Goal: Communication & Community: Answer question/provide support

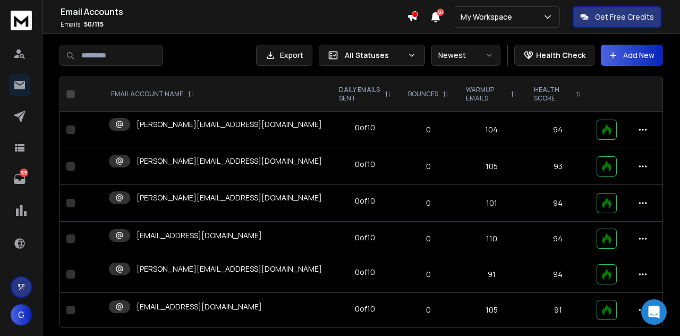
click at [194, 115] on td "gary@triggerinbox.com" at bounding box center [217, 130] width 228 height 37
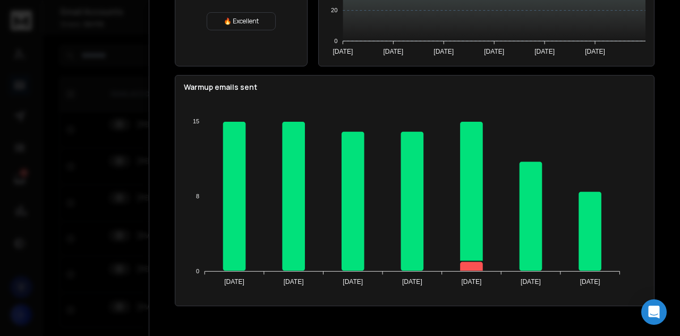
click at [120, 210] on div at bounding box center [340, 168] width 680 height 336
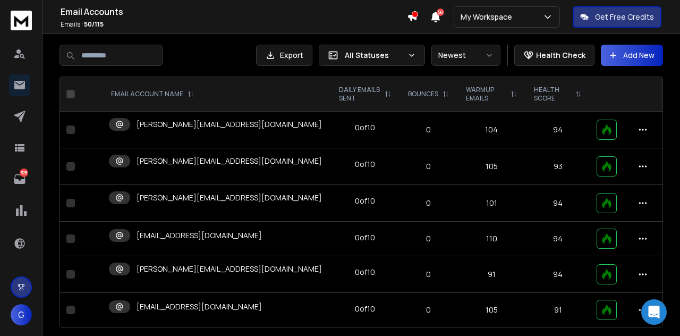
click at [178, 293] on td "garyg@prospectro.com" at bounding box center [217, 310] width 228 height 35
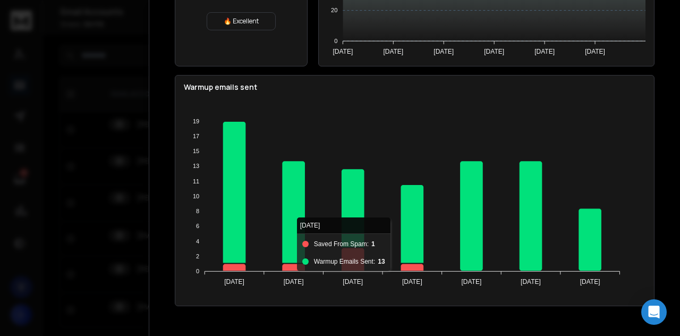
scroll to position [0, 0]
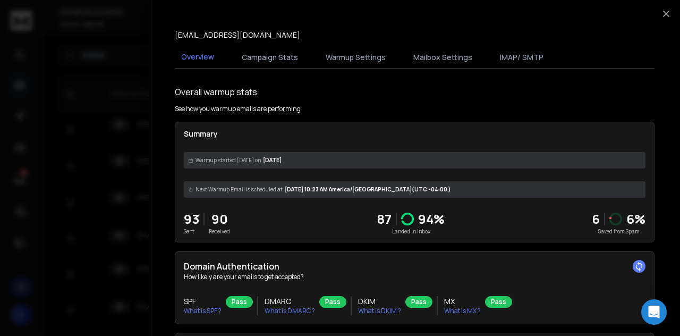
click at [229, 31] on p "[EMAIL_ADDRESS][DOMAIN_NAME]" at bounding box center [237, 35] width 125 height 11
copy p "prospectro.com"
drag, startPoint x: 229, startPoint y: 31, endPoint x: 244, endPoint y: 31, distance: 14.9
click at [244, 31] on p "[EMAIL_ADDRESS][DOMAIN_NAME]" at bounding box center [237, 35] width 125 height 11
click at [423, 60] on button "Mailbox Settings" at bounding box center [443, 57] width 72 height 23
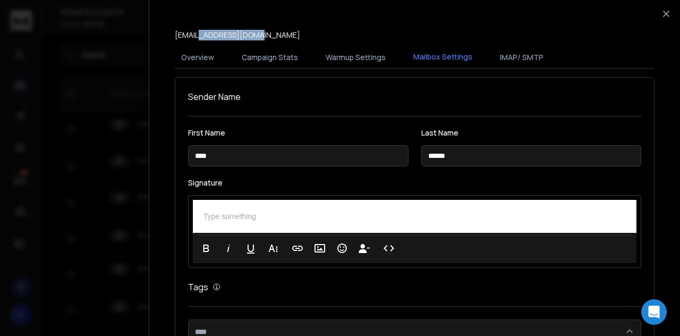
click at [509, 54] on button "IMAP/ SMTP" at bounding box center [521, 57] width 56 height 23
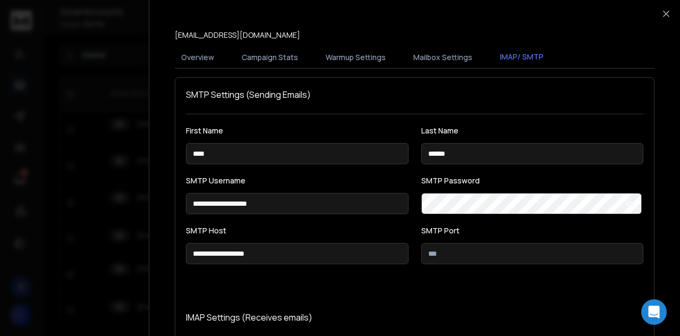
click at [270, 213] on input "**********" at bounding box center [297, 203] width 223 height 21
click at [627, 208] on icon at bounding box center [630, 204] width 10 height 10
click at [117, 69] on div at bounding box center [340, 168] width 680 height 336
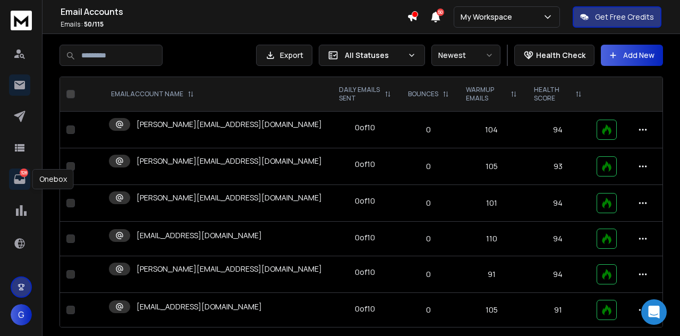
click at [19, 168] on link "328" at bounding box center [19, 178] width 21 height 21
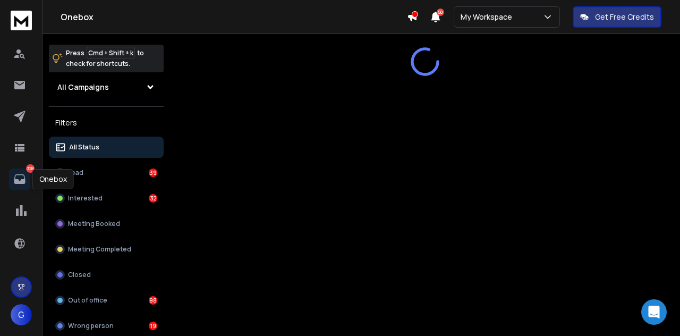
click at [19, 172] on link "328" at bounding box center [19, 178] width 21 height 21
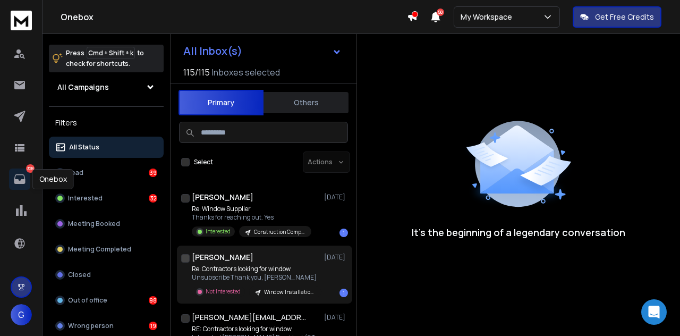
scroll to position [130, 0]
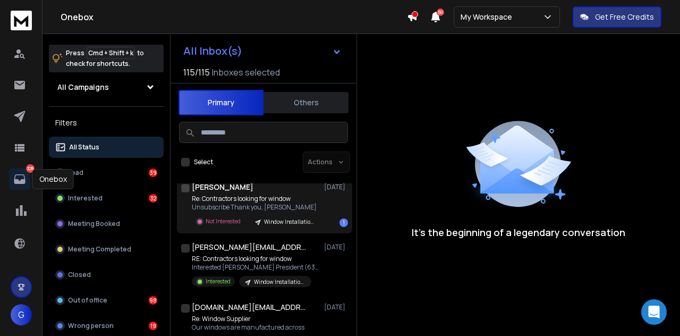
click at [279, 218] on p "Window Installation Pay-Per-Lead" at bounding box center [289, 222] width 51 height 8
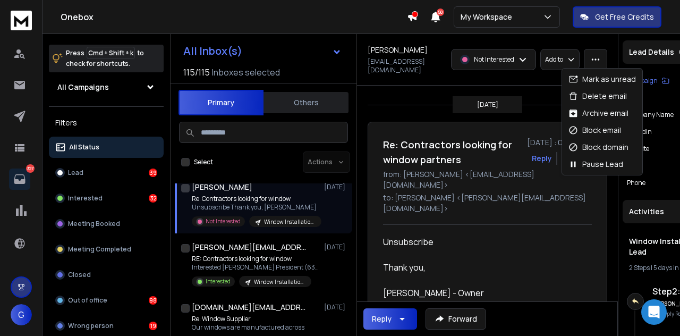
click at [607, 49] on button "button" at bounding box center [595, 59] width 23 height 21
click at [612, 130] on div "Block email" at bounding box center [594, 130] width 53 height 11
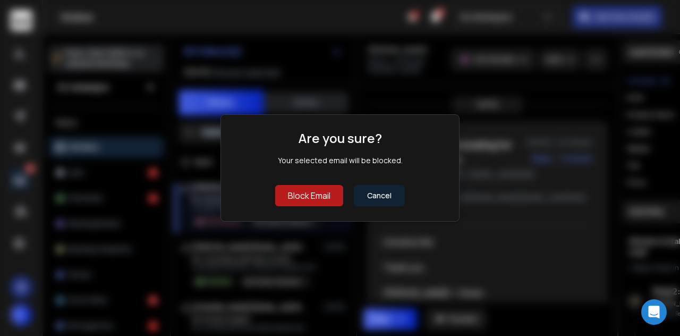
click at [333, 187] on button "Block Email" at bounding box center [309, 195] width 68 height 21
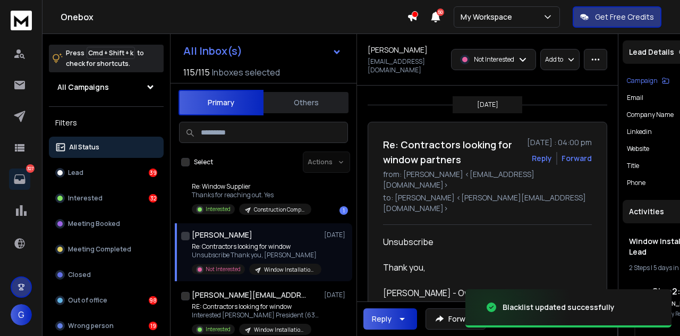
scroll to position [65, 0]
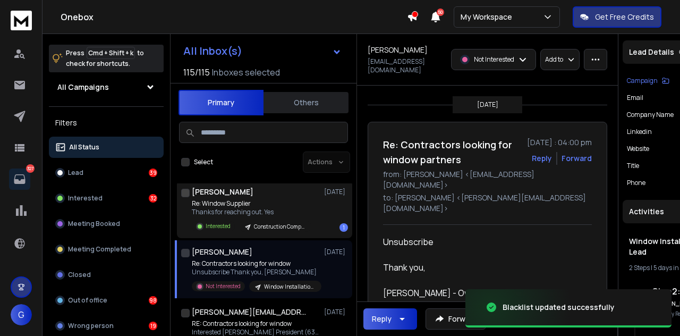
click at [260, 211] on p "Thanks for reaching out. Yes" at bounding box center [252, 212] width 120 height 8
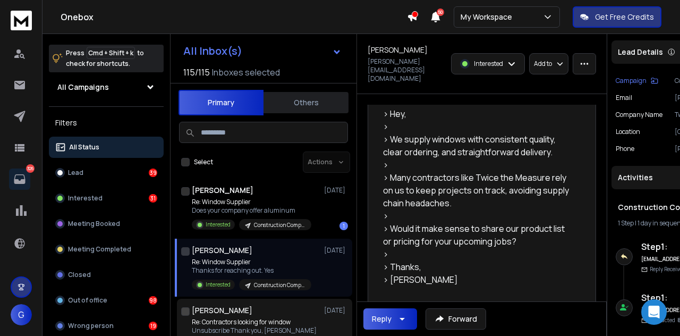
scroll to position [0, 0]
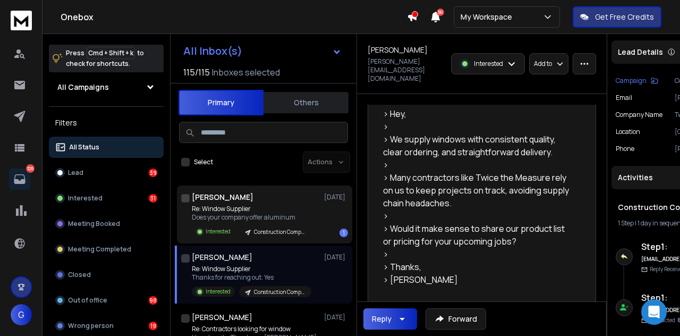
click at [290, 218] on p "Does your company offer aluminum" at bounding box center [252, 217] width 120 height 8
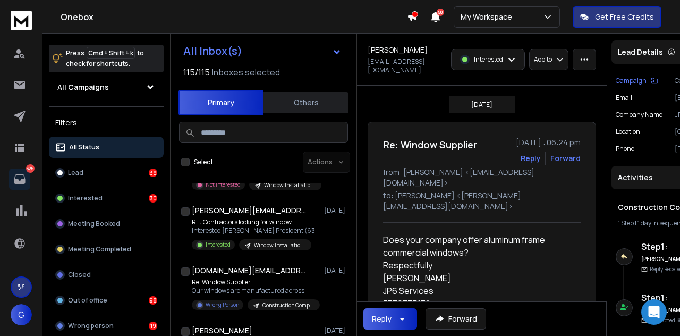
scroll to position [187, 0]
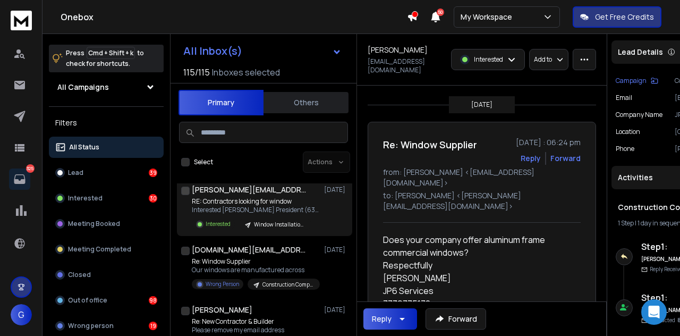
click at [259, 213] on p "Interested [PERSON_NAME] President (630)" at bounding box center [255, 210] width 127 height 8
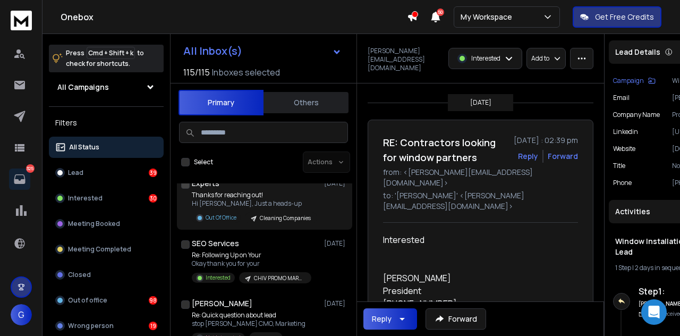
scroll to position [494, 0]
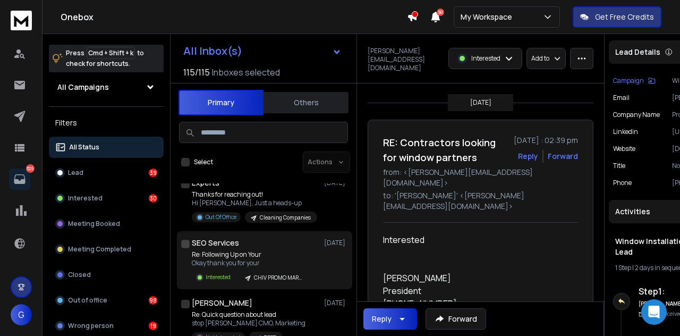
click at [280, 262] on p "Okay thank you for your" at bounding box center [252, 263] width 120 height 8
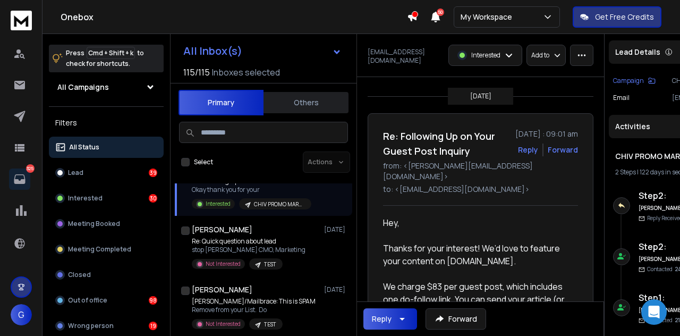
scroll to position [570, 0]
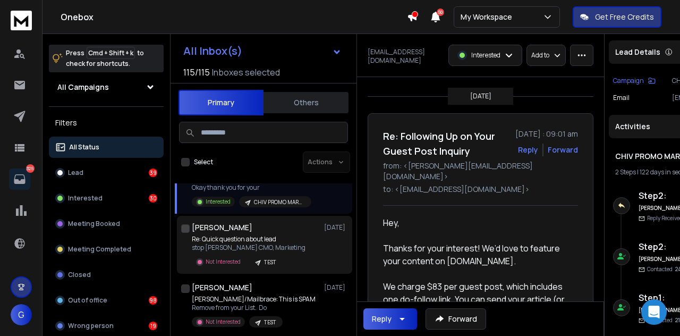
click at [289, 241] on p "Re: Quick question about lead" at bounding box center [249, 239] width 114 height 8
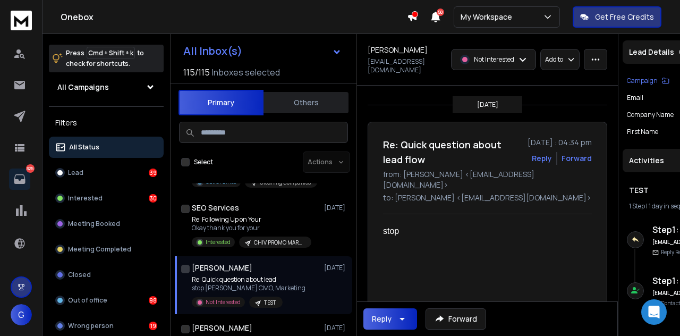
scroll to position [530, 0]
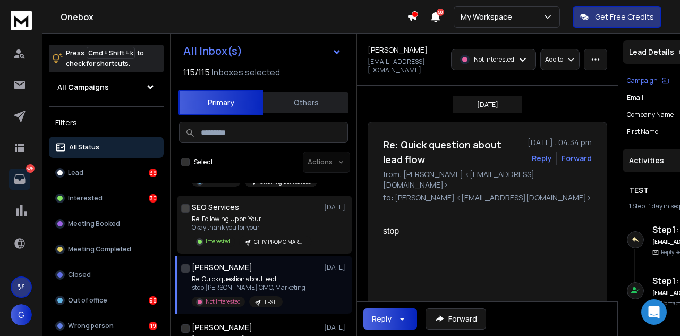
click at [264, 237] on div "CHIV PROMO MARCH" at bounding box center [275, 241] width 72 height 11
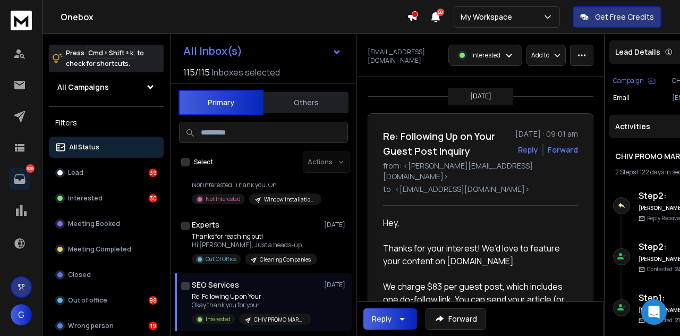
scroll to position [451, 0]
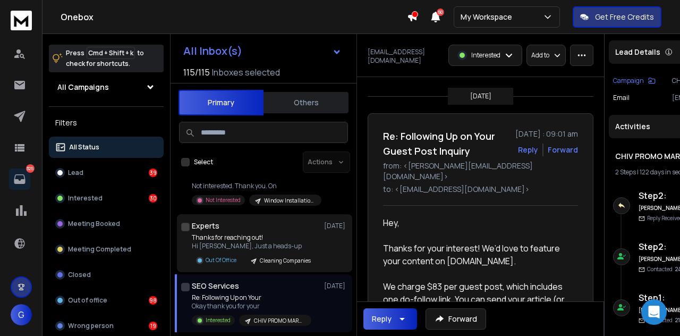
click at [270, 245] on p "Hi [PERSON_NAME], Just a heads-up" at bounding box center [254, 246] width 125 height 8
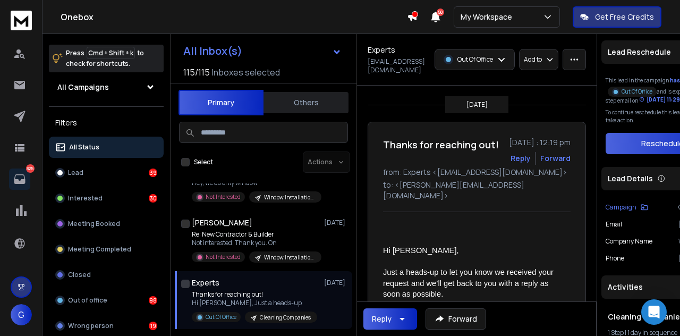
scroll to position [389, 0]
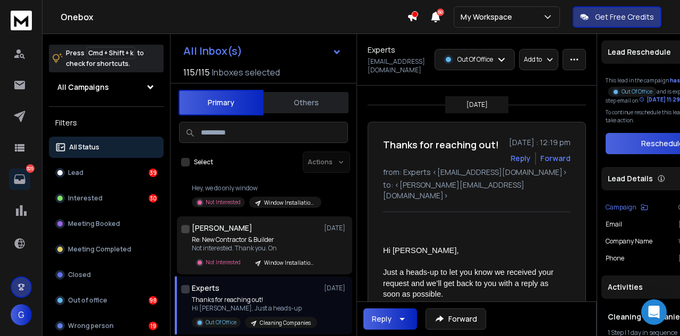
click at [298, 241] on p "Re: New Contractor & Builder" at bounding box center [255, 239] width 127 height 8
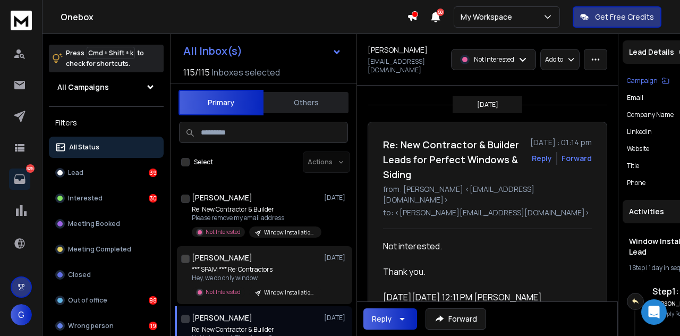
scroll to position [310, 0]
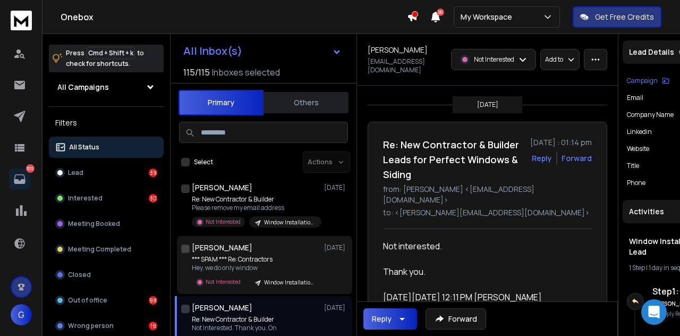
click at [266, 272] on div "*** SPAM *** Re: Contractors Hey, we do only window Not Interested Window Insta…" at bounding box center [257, 271] width 130 height 32
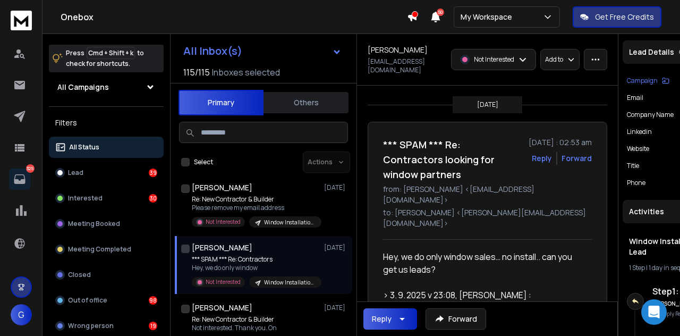
click at [617, 66] on div "Petr Pechousek Petr Pechousek info@dualactionwindows.com Not Interested Add to …" at bounding box center [487, 60] width 261 height 52
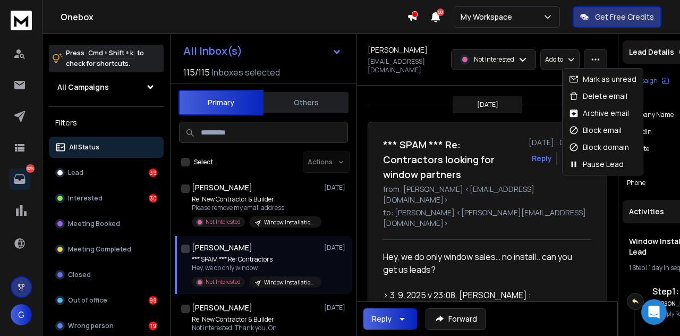
click at [607, 62] on button "button" at bounding box center [595, 59] width 23 height 21
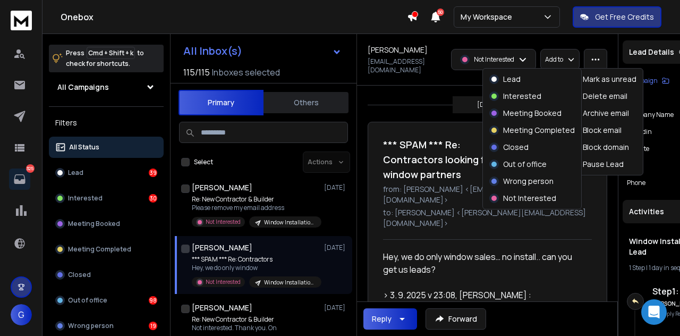
click at [514, 55] on p "Not Interested" at bounding box center [494, 59] width 40 height 8
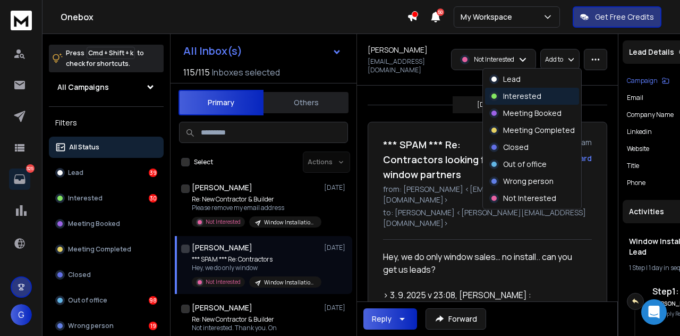
click at [527, 97] on p "Interested" at bounding box center [522, 96] width 38 height 11
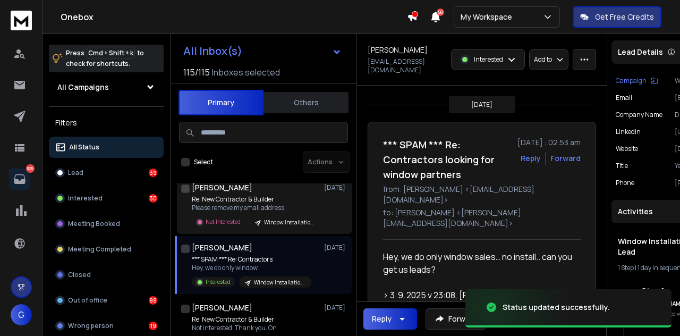
scroll to position [0, 0]
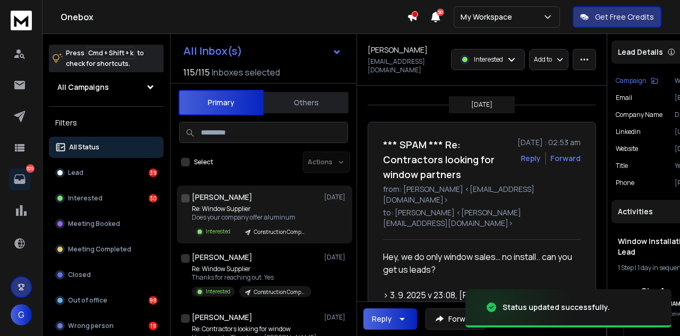
click at [269, 231] on p "Construction Companies" at bounding box center [279, 232] width 51 height 8
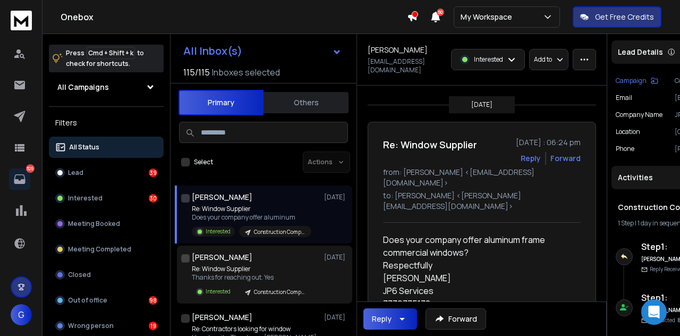
click at [291, 260] on div "Dario Dobric 08 Sep" at bounding box center [270, 257] width 156 height 11
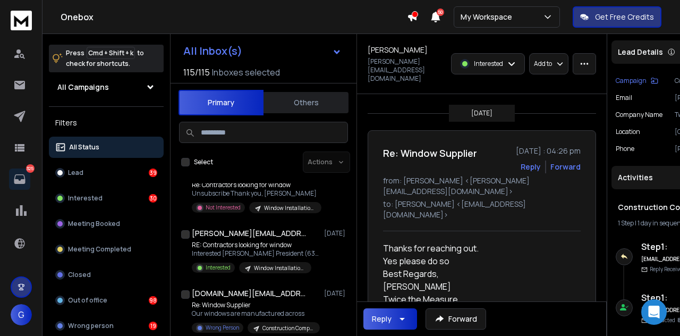
scroll to position [145, 0]
click at [521, 175] on p "from: Dario Dobric <dario@twicethemeasure.com>" at bounding box center [482, 185] width 198 height 21
drag, startPoint x: 521, startPoint y: 164, endPoint x: 539, endPoint y: 163, distance: 18.1
click at [539, 175] on p "from: Dario Dobric <dario@twicethemeasure.com>" at bounding box center [482, 185] width 198 height 21
copy p "twicethemeasure.com"
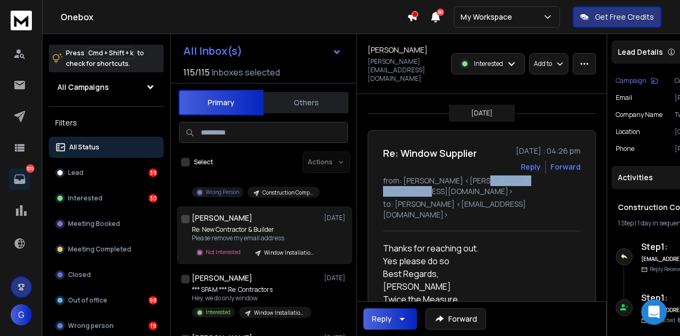
scroll to position [231, 0]
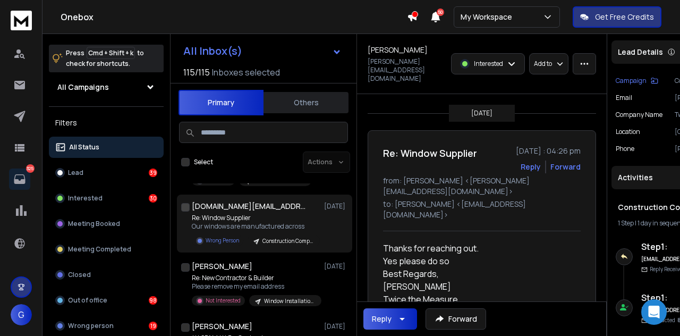
click at [270, 223] on p "Our windows are manufactured across" at bounding box center [255, 226] width 127 height 8
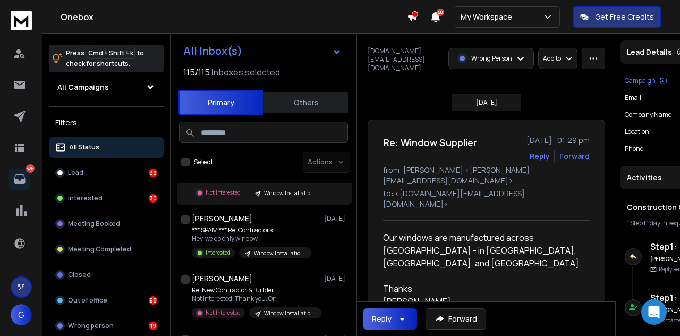
scroll to position [355, 0]
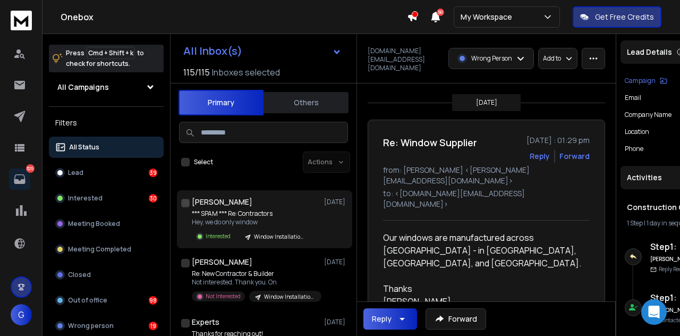
click at [283, 229] on div "*** SPAM *** Re: Contractors Hey, we do only window Interested Window Installat…" at bounding box center [252, 225] width 120 height 32
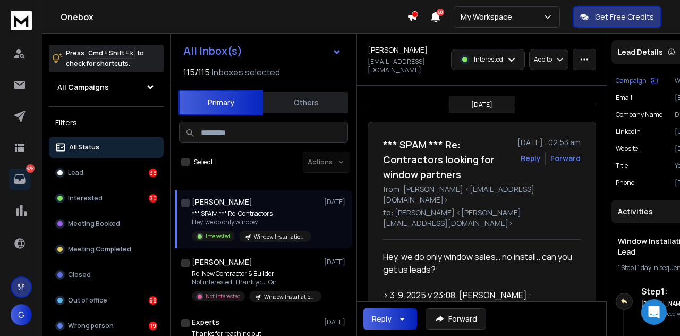
click at [399, 320] on icon "button" at bounding box center [402, 318] width 13 height 13
click at [383, 294] on p "Reply All" at bounding box center [395, 291] width 29 height 11
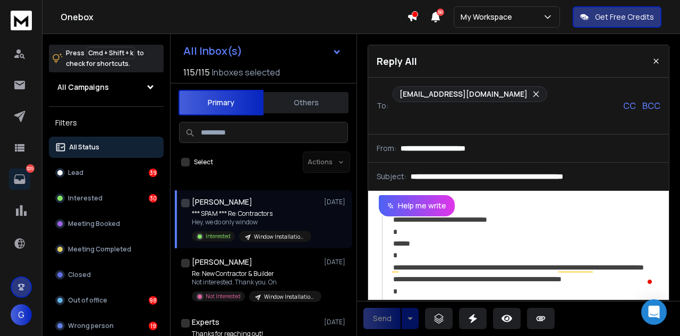
scroll to position [0, 0]
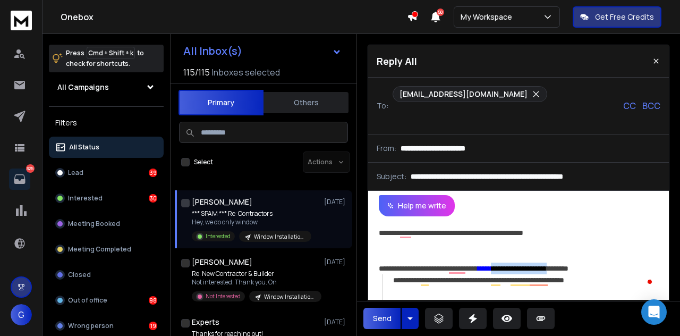
drag, startPoint x: 607, startPoint y: 250, endPoint x: 530, endPoint y: 249, distance: 77.6
click at [530, 262] on div "**********" at bounding box center [517, 268] width 276 height 12
copy link "**********"
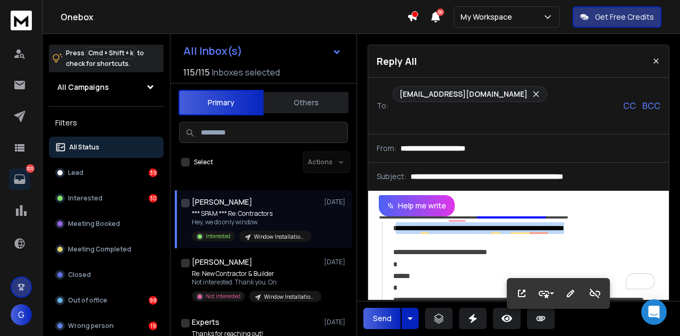
drag, startPoint x: 609, startPoint y: 209, endPoint x: 395, endPoint y: 209, distance: 214.0
click at [395, 222] on div "**********" at bounding box center [518, 341] width 273 height 238
copy div "**********"
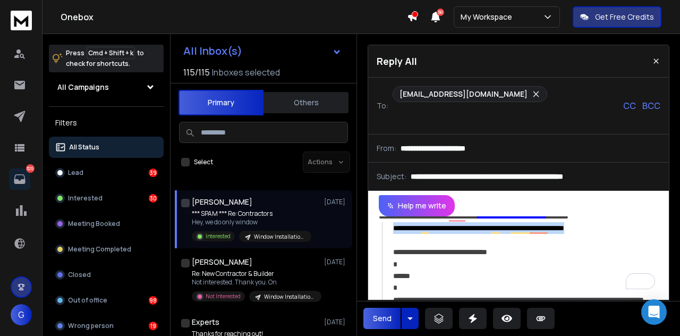
copy div "**********"
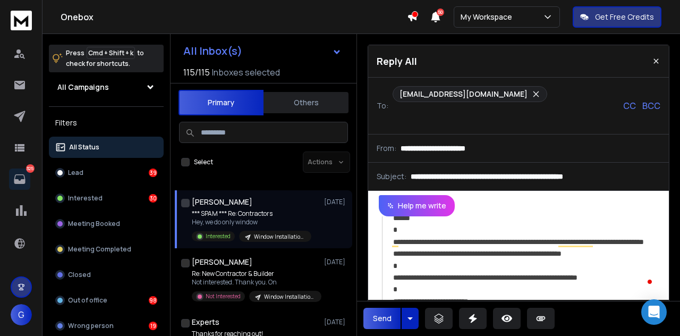
scroll to position [107, 0]
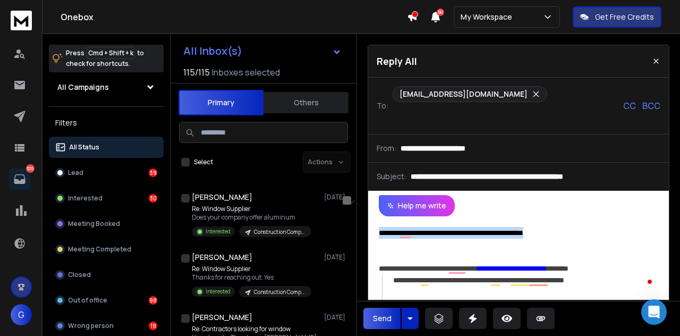
drag, startPoint x: 564, startPoint y: 212, endPoint x: 365, endPoint y: 215, distance: 198.7
click at [365, 215] on div "**********" at bounding box center [518, 248] width 323 height 429
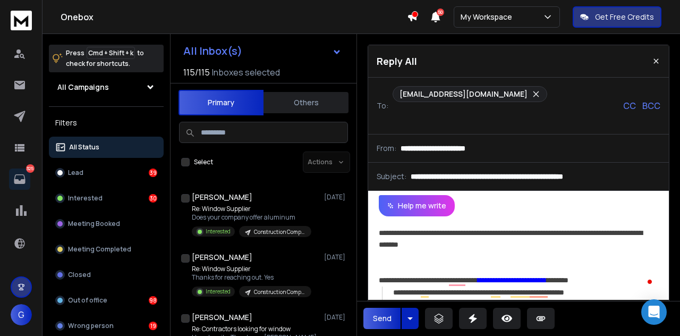
click at [495, 229] on div "**********" at bounding box center [517, 239] width 276 height 24
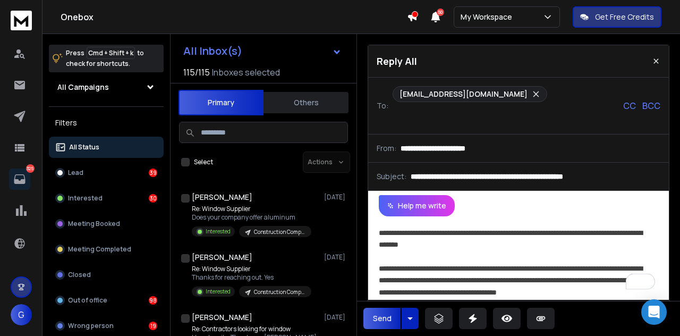
scroll to position [57, 0]
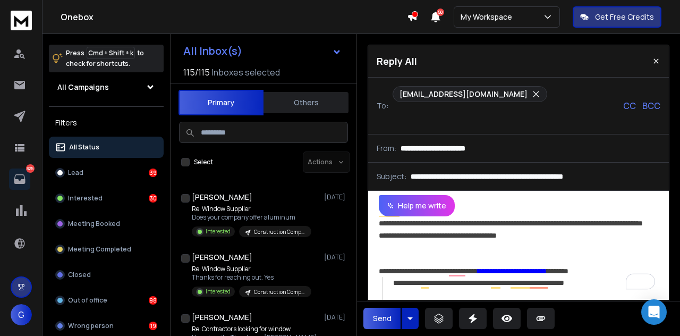
click at [465, 214] on div "**********" at bounding box center [517, 224] width 276 height 36
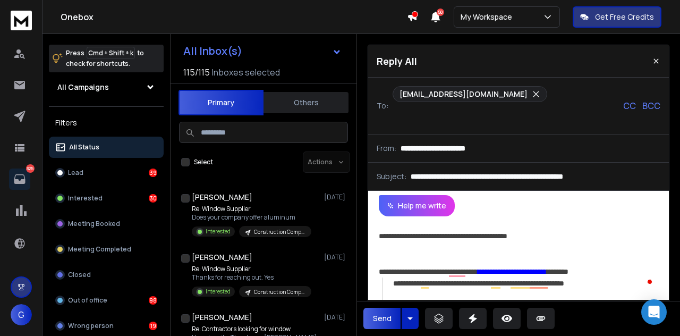
click at [556, 230] on div "**********" at bounding box center [517, 236] width 276 height 12
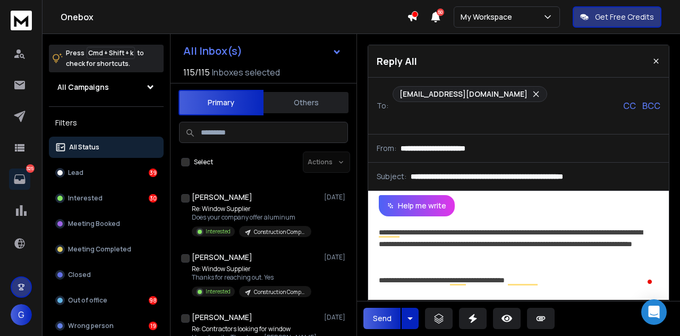
click at [462, 262] on div "To enrich screen reader interactions, please activate Accessibility in Grammarl…" at bounding box center [517, 268] width 276 height 12
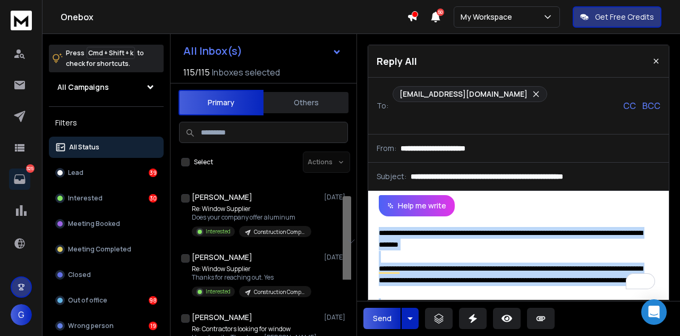
drag, startPoint x: 549, startPoint y: 237, endPoint x: 368, endPoint y: 194, distance: 185.5
click at [368, 194] on div "**********" at bounding box center [518, 260] width 301 height 139
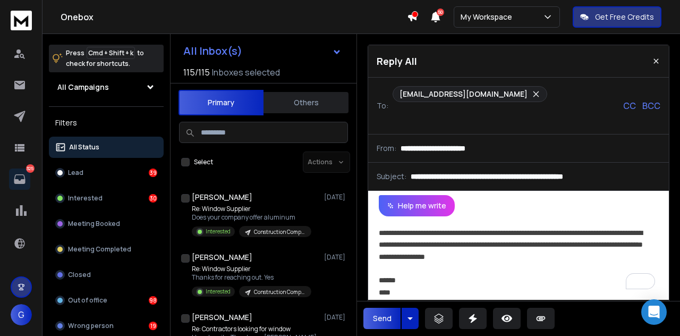
click at [412, 286] on div "****" at bounding box center [517, 292] width 276 height 12
click at [382, 321] on button "Send" at bounding box center [381, 318] width 37 height 21
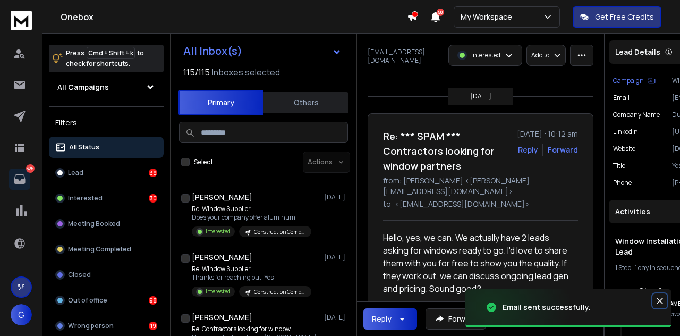
click at [661, 299] on icon "Notifications (F8)" at bounding box center [659, 300] width 5 height 5
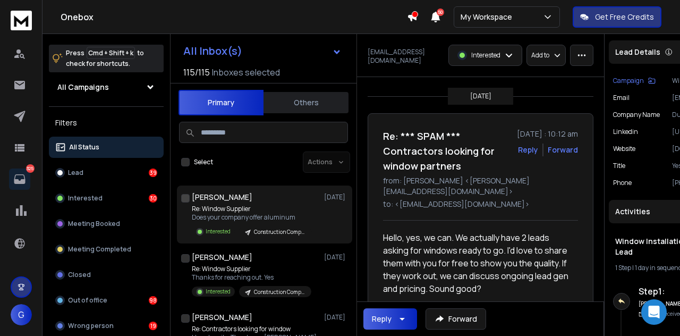
click at [286, 215] on p "Does your company offer aluminum" at bounding box center [252, 217] width 120 height 8
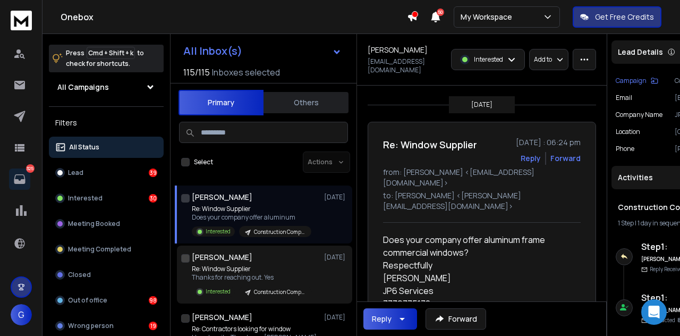
click at [283, 253] on div "Dario Dobric 08 Sep" at bounding box center [270, 257] width 156 height 11
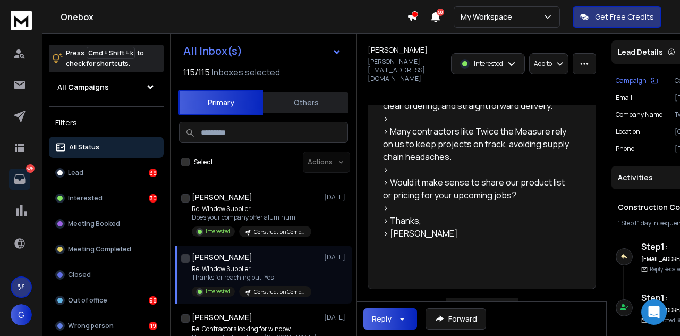
click at [477, 297] on div "View all 1 reply" at bounding box center [482, 305] width 72 height 17
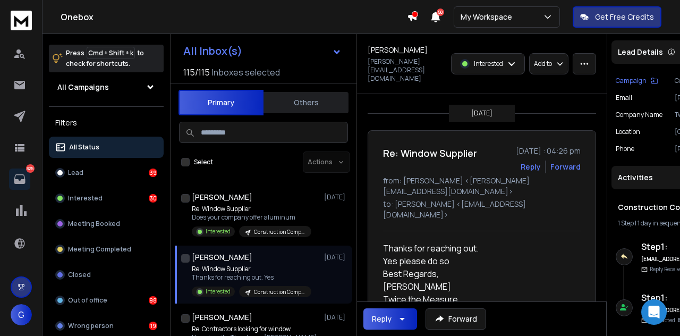
click at [513, 175] on p "from: Dario Dobric <dario@twicethemeasure.com>" at bounding box center [482, 185] width 198 height 21
drag, startPoint x: 513, startPoint y: 165, endPoint x: 540, endPoint y: 165, distance: 27.1
click at [540, 175] on p "from: Dario Dobric <dario@twicethemeasure.com>" at bounding box center [482, 185] width 198 height 21
copy p "twicethemeasure.com"
click at [270, 252] on div "Dario Dobric 08 Sep" at bounding box center [270, 257] width 156 height 11
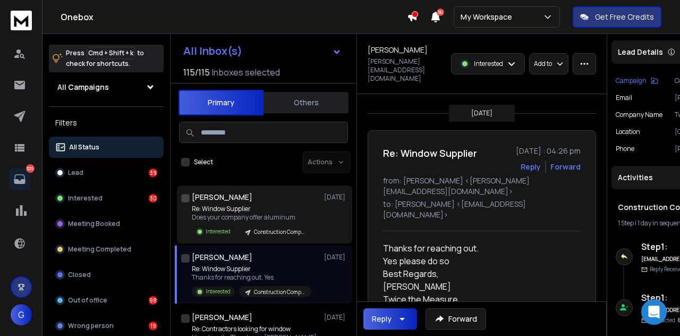
click at [274, 222] on div "Re: Window Supplier Does your company offer aluminum Interested Construction Co…" at bounding box center [252, 220] width 120 height 32
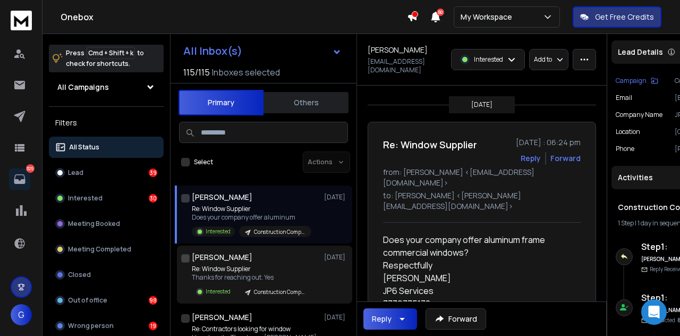
click at [270, 250] on div "Dario Dobric 08 Sep Re: Window Supplier Thanks for reaching out. Yes Interested…" at bounding box center [264, 274] width 175 height 58
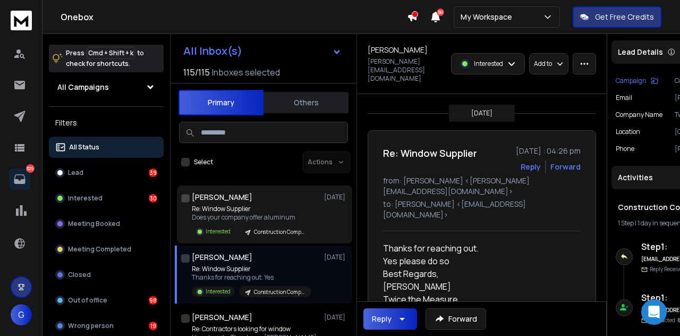
click at [269, 219] on p "Does your company offer aluminum" at bounding box center [252, 217] width 120 height 8
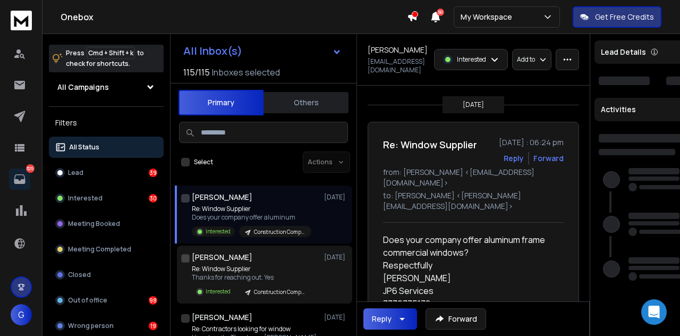
click at [268, 260] on div "Dario Dobric 08 Sep" at bounding box center [270, 257] width 156 height 11
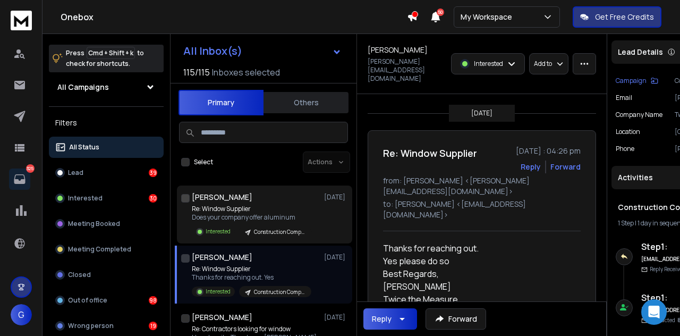
click at [293, 223] on div "Re: Window Supplier Does your company offer aluminum Interested Construction Co…" at bounding box center [252, 220] width 120 height 32
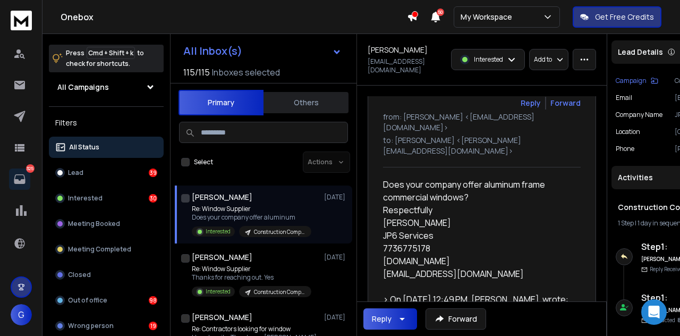
drag, startPoint x: 388, startPoint y: 233, endPoint x: 443, endPoint y: 233, distance: 55.2
copy div "JP6services.com"
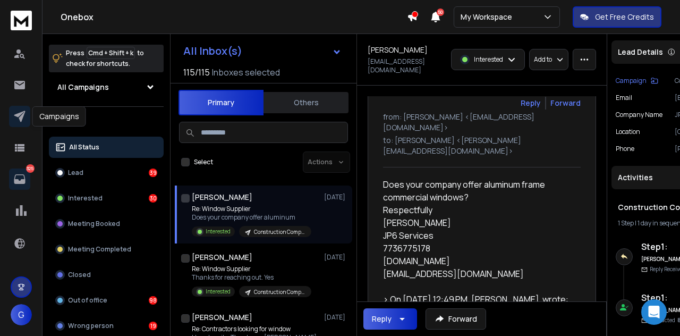
click at [20, 122] on icon at bounding box center [19, 116] width 13 height 13
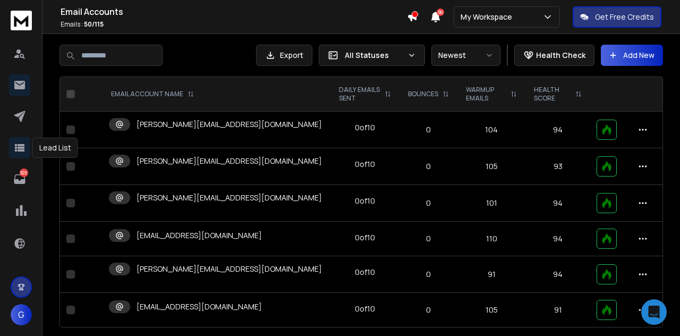
click at [19, 142] on icon at bounding box center [19, 147] width 13 height 13
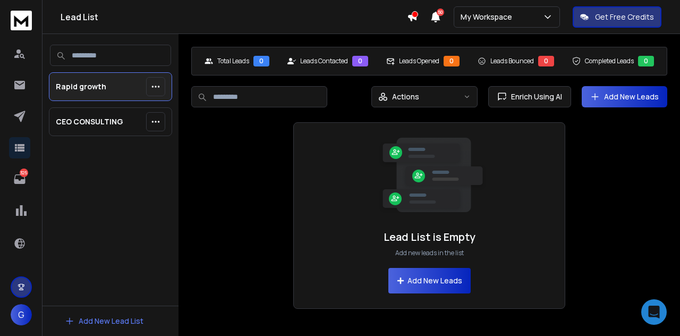
click at [15, 105] on div "325" at bounding box center [21, 150] width 24 height 215
click at [15, 111] on icon at bounding box center [19, 116] width 13 height 13
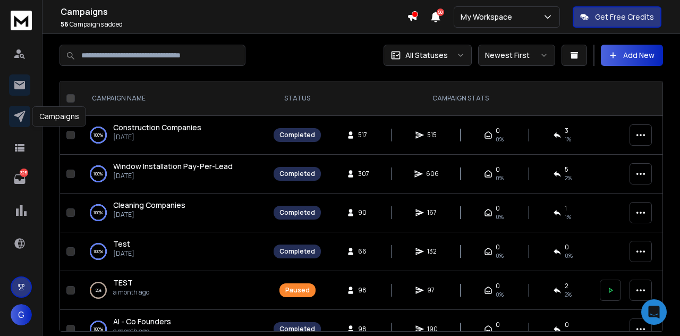
click at [25, 76] on link at bounding box center [19, 84] width 21 height 21
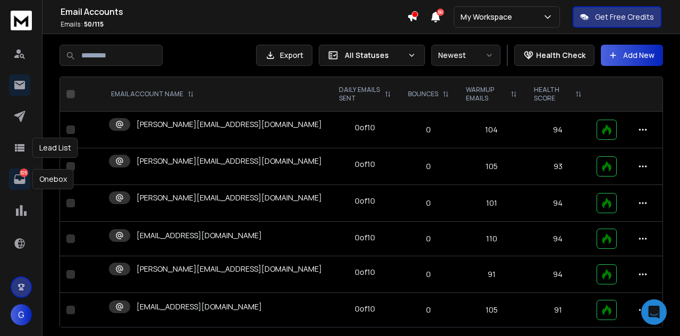
click at [18, 178] on icon at bounding box center [19, 179] width 13 height 13
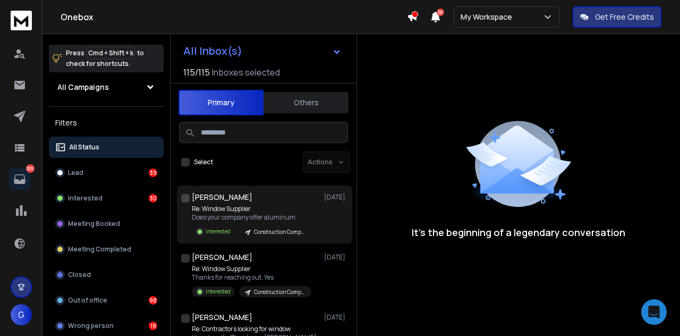
click at [259, 218] on p "Does your company offer aluminum" at bounding box center [252, 217] width 120 height 8
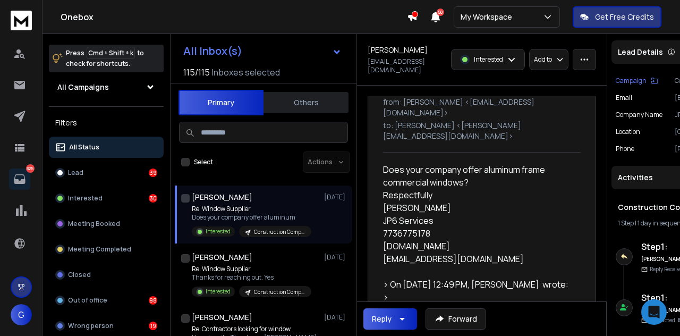
scroll to position [72, 0]
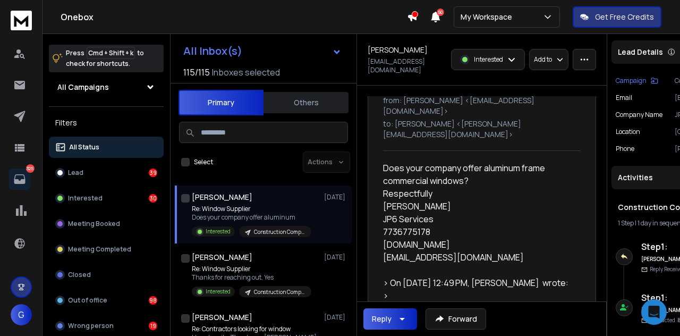
drag, startPoint x: 442, startPoint y: 227, endPoint x: 460, endPoint y: 227, distance: 18.1
copy div "me.com"
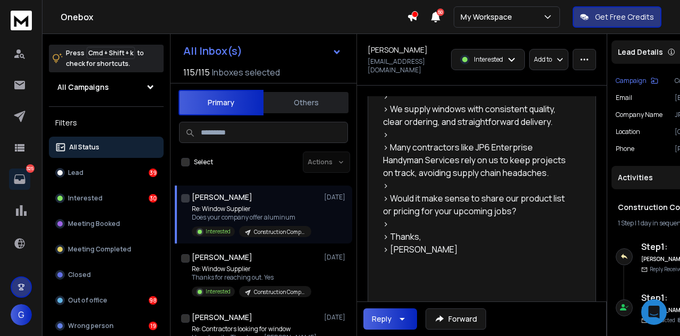
click at [483, 134] on div "Does your company offer aluminum frame commercial windows? Respectfully Peter C…" at bounding box center [482, 106] width 198 height 365
drag, startPoint x: 483, startPoint y: 134, endPoint x: 381, endPoint y: 143, distance: 101.8
click at [381, 143] on div "Re: Window Supplier 8 September 2025 : 06:24 pm Reply Forward from: Peter Cruz …" at bounding box center [482, 59] width 228 height 492
copy div "JP6 Enterprise Handyman Services"
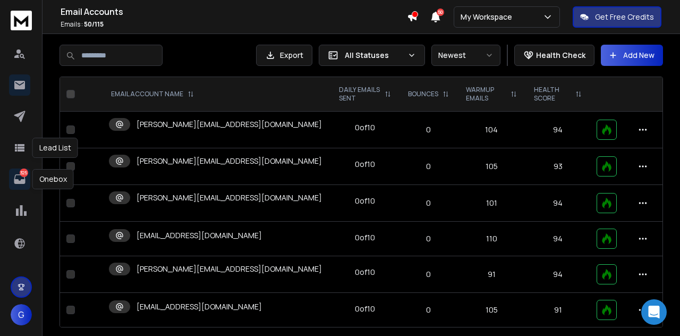
click at [16, 175] on icon at bounding box center [19, 179] width 13 height 13
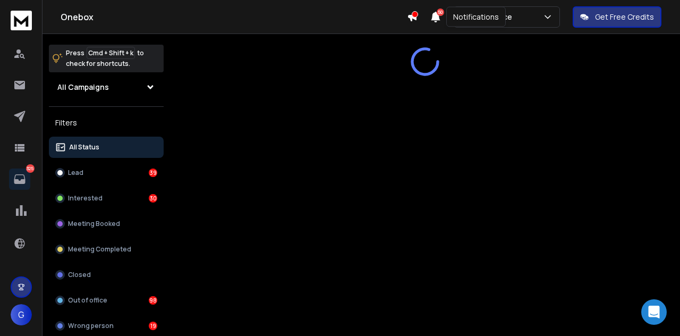
click at [438, 16] on icon at bounding box center [436, 16] width 10 height 11
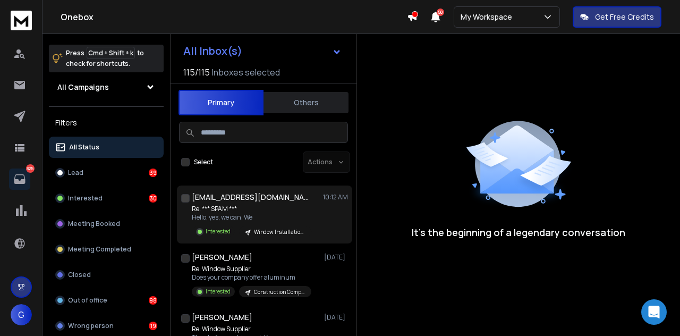
click at [249, 221] on p "Hello, yes, we can. We" at bounding box center [252, 217] width 120 height 8
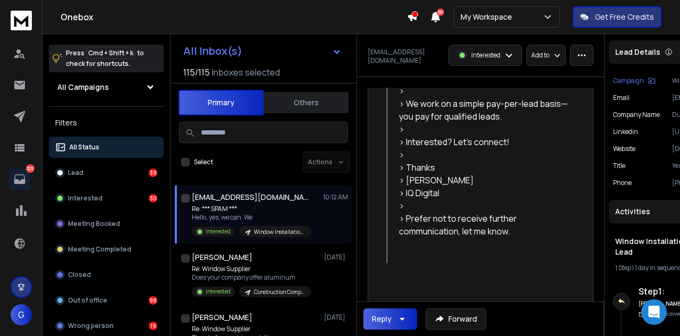
scroll to position [478, 0]
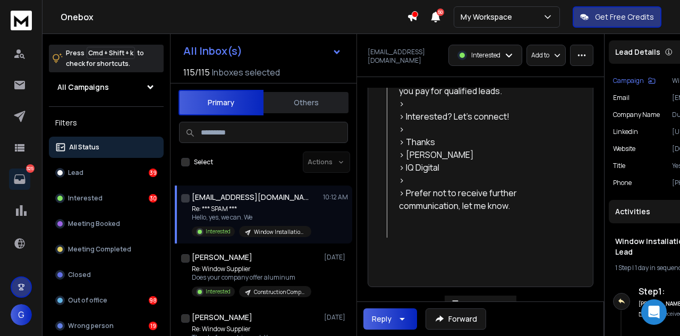
click at [474, 295] on div "View all 2 replies" at bounding box center [480, 303] width 71 height 17
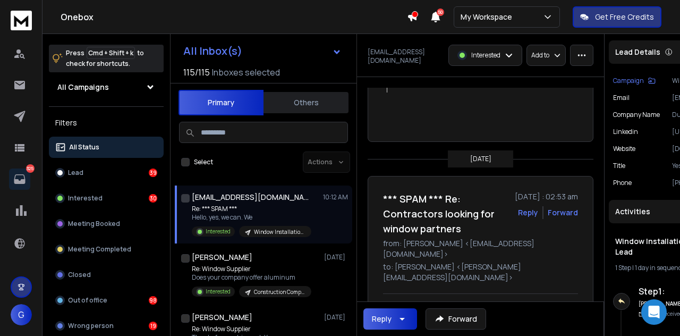
scroll to position [0, 0]
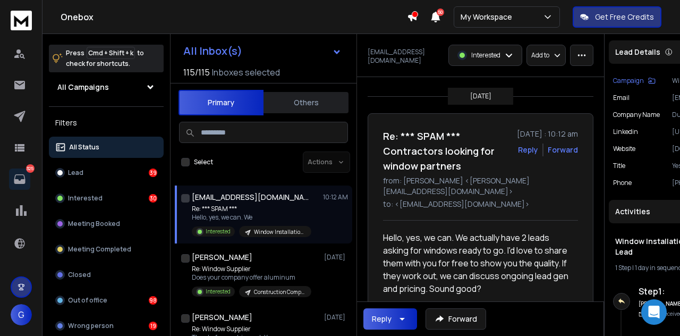
click at [465, 177] on p "from: [PERSON_NAME] <[PERSON_NAME][EMAIL_ADDRESS][DOMAIN_NAME]>" at bounding box center [480, 185] width 195 height 21
drag, startPoint x: 465, startPoint y: 177, endPoint x: 491, endPoint y: 177, distance: 26.0
click at [491, 177] on p "from: [PERSON_NAME] <[PERSON_NAME][EMAIL_ADDRESS][DOMAIN_NAME]>" at bounding box center [480, 185] width 195 height 21
click at [460, 199] on p "to: <[EMAIL_ADDRESS][DOMAIN_NAME]>" at bounding box center [480, 204] width 195 height 11
drag, startPoint x: 460, startPoint y: 197, endPoint x: 489, endPoint y: 195, distance: 28.7
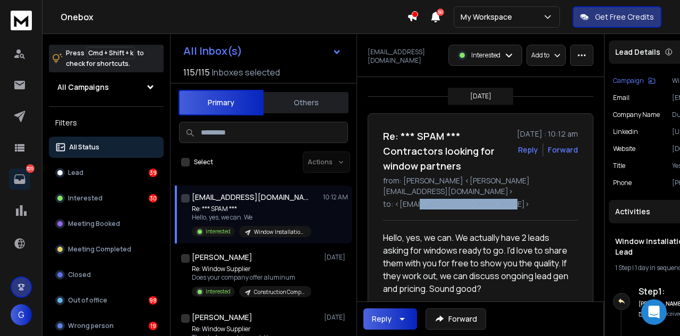
click at [489, 199] on p "to: <[EMAIL_ADDRESS][DOMAIN_NAME]>" at bounding box center [480, 204] width 195 height 11
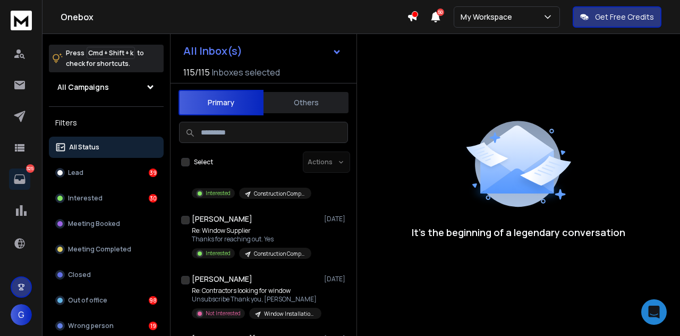
scroll to position [110, 0]
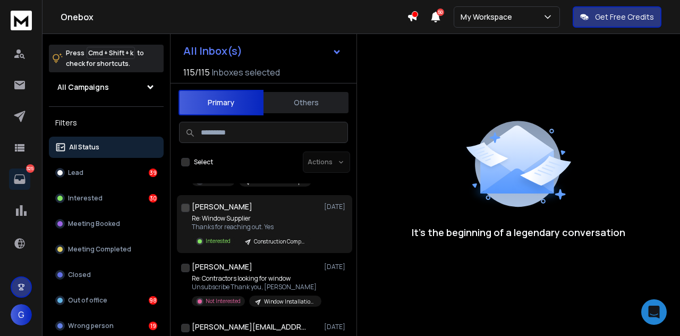
click at [288, 238] on p "Construction Companies" at bounding box center [279, 241] width 51 height 8
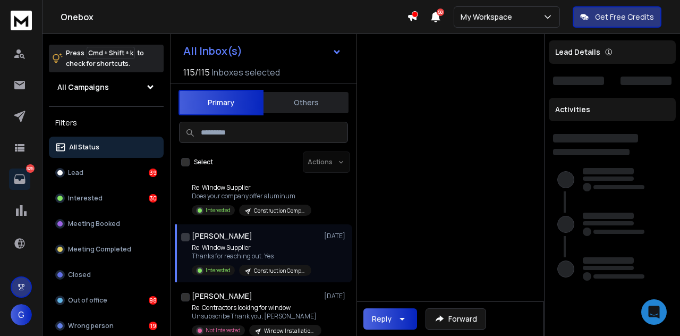
scroll to position [77, 0]
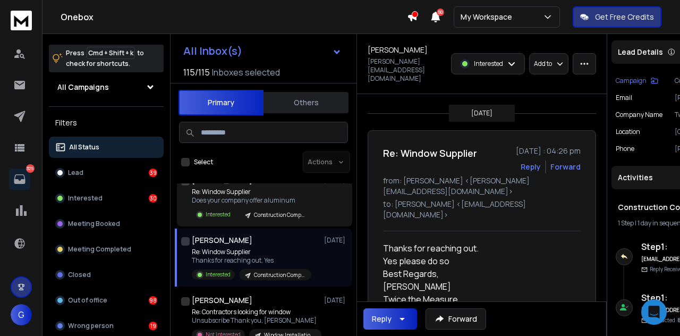
click at [285, 206] on div "Re: Window Supplier Does your company offer aluminum Interested Construction Co…" at bounding box center [252, 203] width 120 height 32
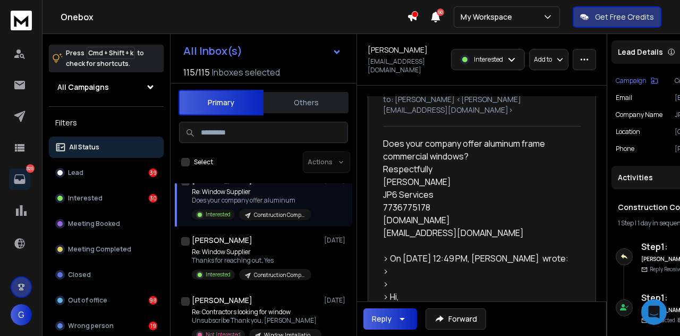
scroll to position [0, 0]
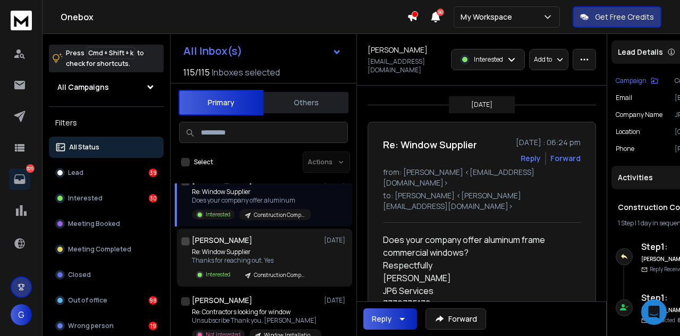
click at [277, 266] on div "Re: Window Supplier Thanks for reaching out. Yes Interested Construction Compan…" at bounding box center [252, 264] width 120 height 32
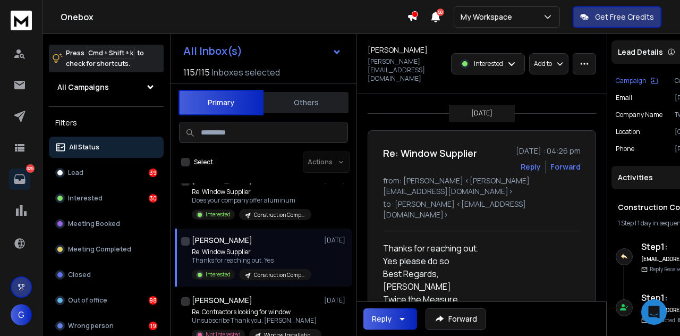
click at [494, 175] on p "from: Dario Dobric <dario@twicethemeasure.com>" at bounding box center [482, 185] width 198 height 21
drag, startPoint x: 494, startPoint y: 164, endPoint x: 543, endPoint y: 164, distance: 49.4
click at [543, 175] on p "from: Dario Dobric <dario@twicethemeasure.com>" at bounding box center [482, 185] width 198 height 21
copy p "twicethemeasure.com"
